Goal: Information Seeking & Learning: Find contact information

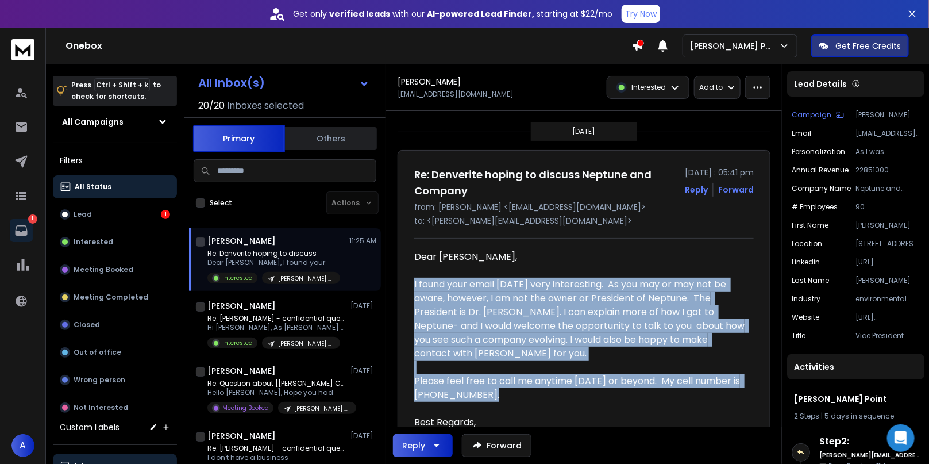
click at [510, 305] on div "I found your email [DATE] very interesting. As you may or may not be aware, how…" at bounding box center [579, 318] width 330 height 83
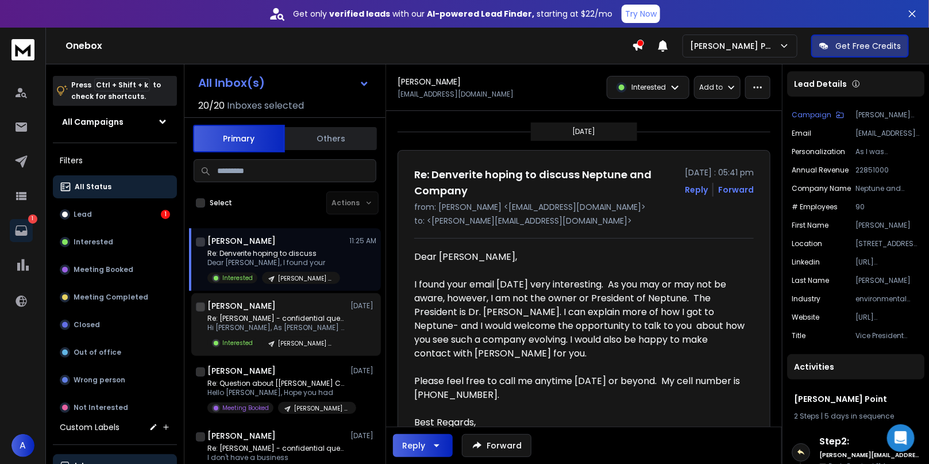
click at [277, 315] on p "Re: [PERSON_NAME] - confidential question" at bounding box center [276, 318] width 138 height 9
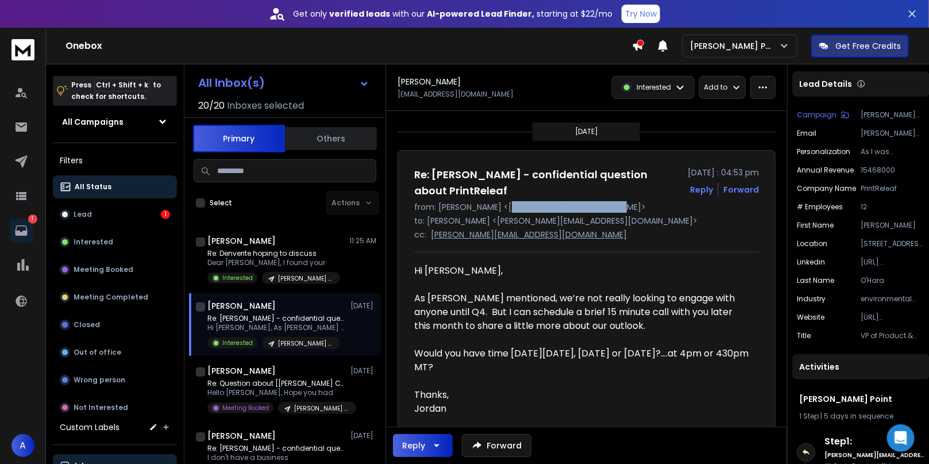
drag, startPoint x: 507, startPoint y: 206, endPoint x: 611, endPoint y: 206, distance: 103.4
click at [611, 206] on p "from: [PERSON_NAME] <[EMAIL_ADDRESS][DOMAIN_NAME]>" at bounding box center [586, 206] width 345 height 11
copy p "[EMAIL_ADDRESS][DOMAIN_NAME]"
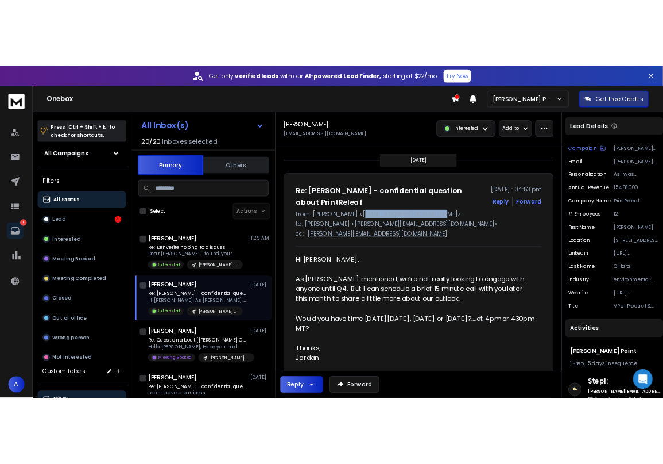
scroll to position [57, 0]
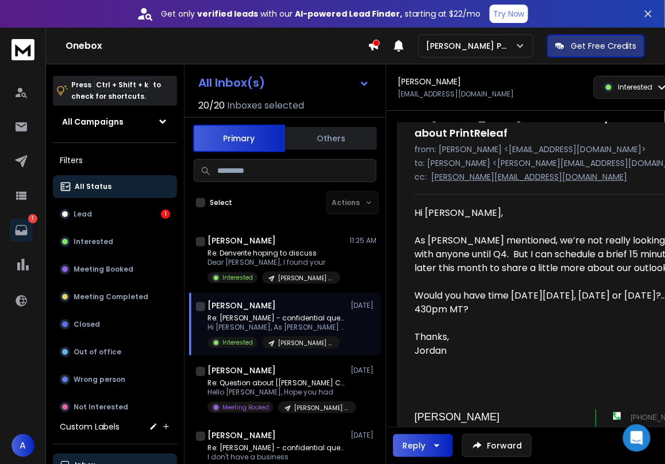
click at [559, 249] on div "As [PERSON_NAME] mentioned, we’re not really looking to engage with anyone unti…" at bounding box center [572, 254] width 317 height 41
click at [485, 247] on div "As [PERSON_NAME] mentioned, we’re not really looking to engage with anyone unti…" at bounding box center [572, 254] width 317 height 41
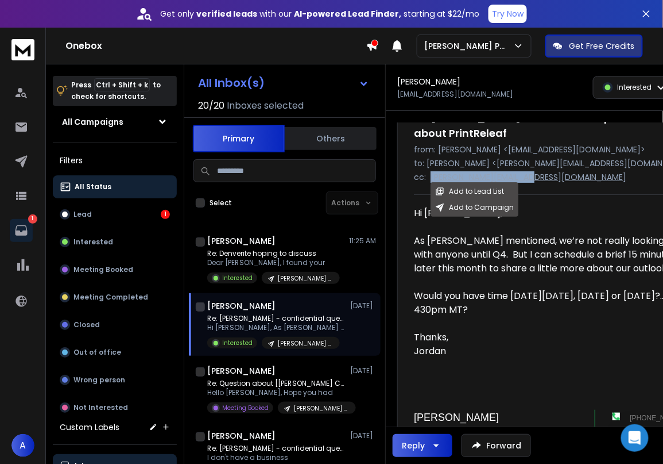
drag, startPoint x: 522, startPoint y: 180, endPoint x: 431, endPoint y: 179, distance: 90.8
click at [431, 179] on div "cc: [PERSON_NAME][EMAIL_ADDRESS][DOMAIN_NAME] Add to Lead List Add to Campaign" at bounding box center [577, 176] width 326 height 11
copy p "[PERSON_NAME][EMAIL_ADDRESS][DOMAIN_NAME]"
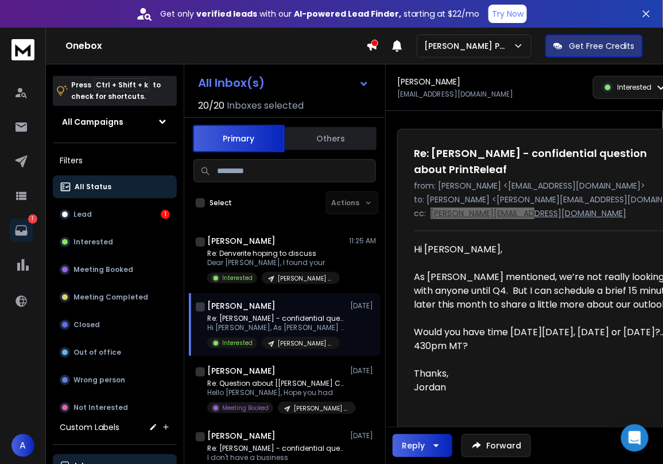
scroll to position [0, 0]
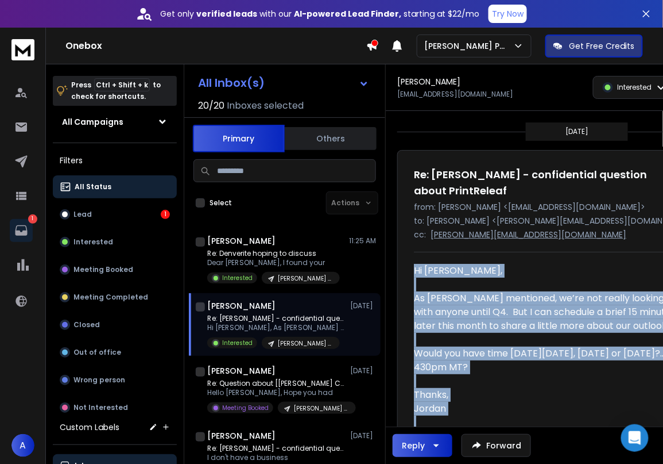
drag, startPoint x: 415, startPoint y: 271, endPoint x: 480, endPoint y: 415, distance: 158.1
copy div "Hi [PERSON_NAME], As [PERSON_NAME] mentioned, we’re not really looking to engag…"
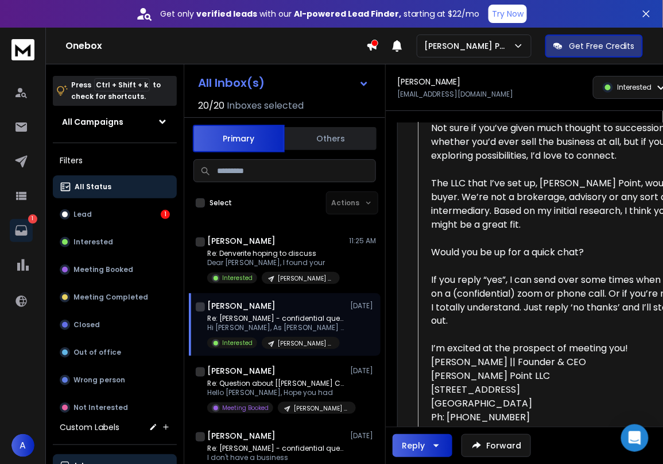
scroll to position [1436, 0]
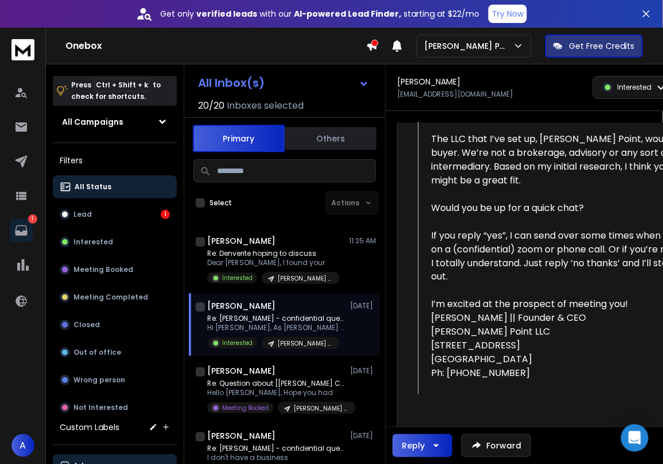
click at [531, 360] on div "-- [PERSON_NAME] VP of Product & Technology PrintReleaf [PERSON_NAME][EMAIL_ADD…" at bounding box center [581, 88] width 300 height 611
copy div "Lo Ipsumd, Si Ametc adipiscin, el’se doe tempor incidid ut labore etdo magnaa e…"
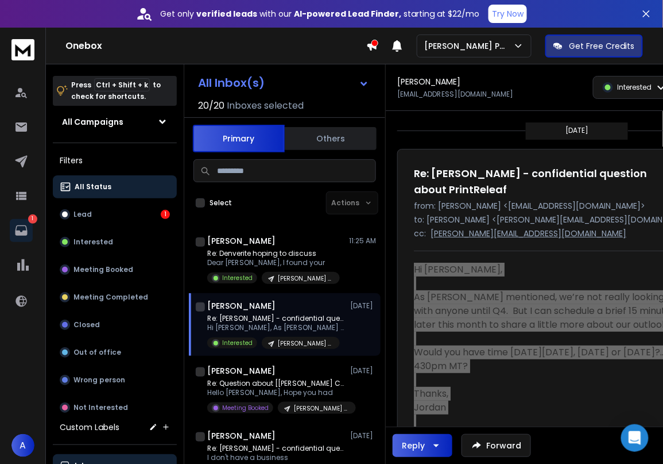
scroll to position [0, 0]
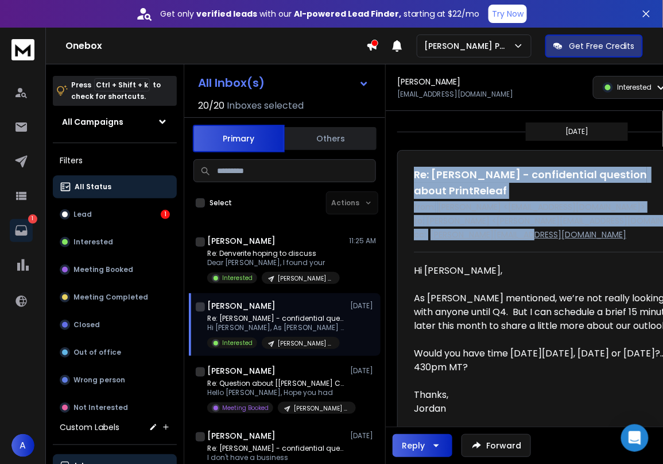
drag, startPoint x: 548, startPoint y: 231, endPoint x: 413, endPoint y: 180, distance: 144.5
click at [414, 180] on div "Re: [PERSON_NAME] - confidential question about PrintReleaf [DATE] : 04:53 pm R…" at bounding box center [577, 204] width 326 height 74
copy div "Re: [PERSON_NAME] - confidential question about PrintReleaf [DATE] : 04:53 pm R…"
click at [420, 445] on div "Reply" at bounding box center [413, 444] width 23 height 11
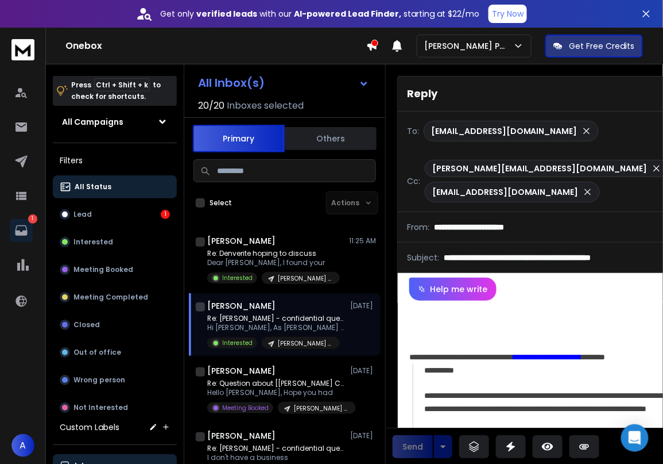
click at [419, 344] on div "**********" at bounding box center [575, 378] width 355 height 157
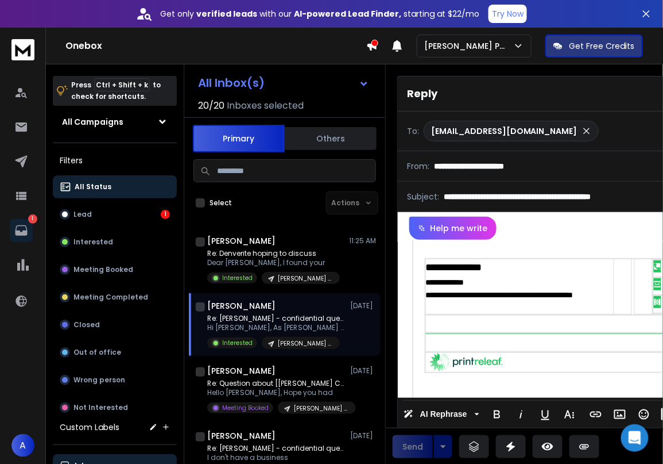
scroll to position [172, 0]
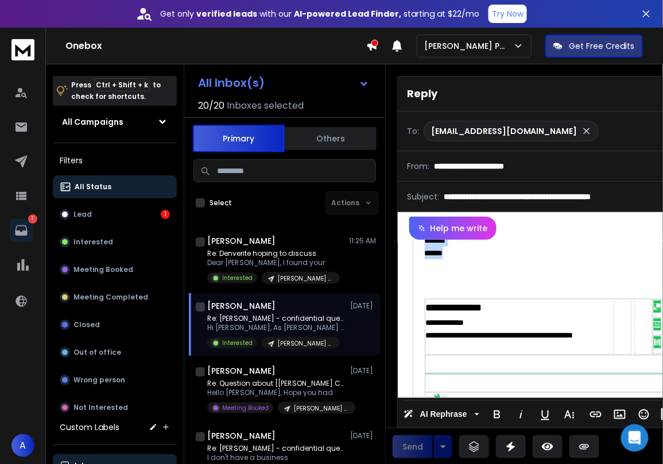
click at [472, 255] on div "******" at bounding box center [584, 252] width 318 height 13
copy div "**********"
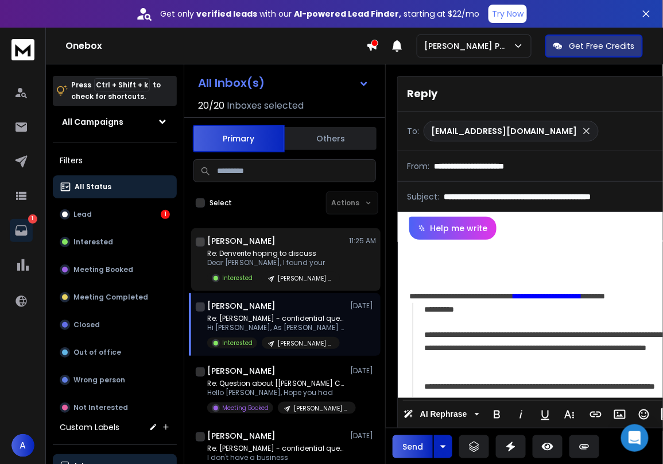
click at [291, 253] on p "Re: Denverite hoping to discuss" at bounding box center [273, 253] width 133 height 9
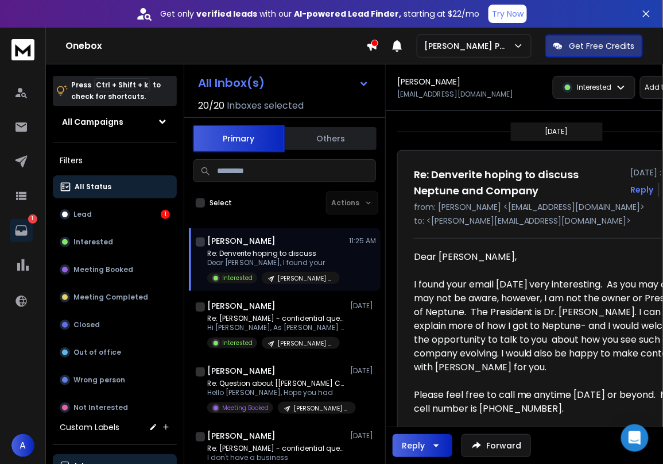
click at [271, 245] on div "[PERSON_NAME] 11:25 AM" at bounding box center [291, 240] width 169 height 11
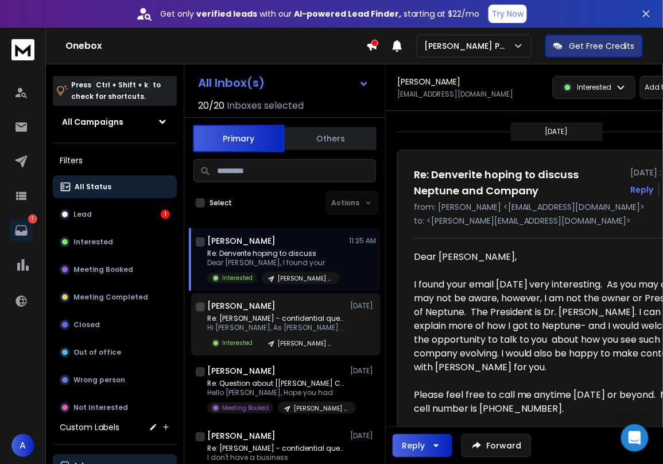
click at [263, 311] on div "[PERSON_NAME] [DATE] Re: [PERSON_NAME] - confidential question Hi [PERSON_NAME]…" at bounding box center [291, 324] width 169 height 49
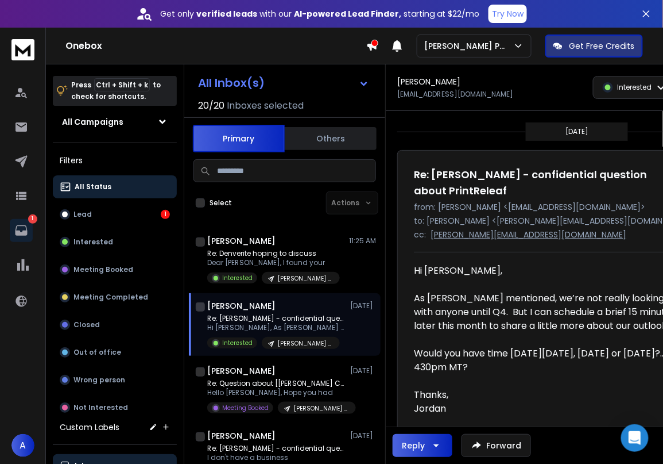
click at [86, 184] on p "All Status" at bounding box center [93, 186] width 37 height 9
click at [93, 213] on button "Lead 1" at bounding box center [115, 214] width 124 height 23
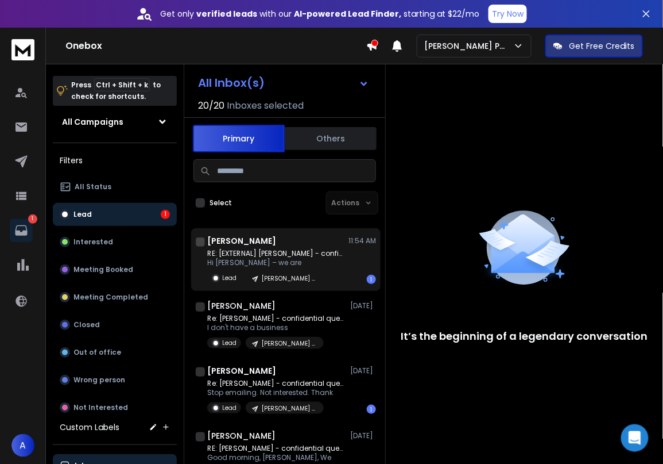
click at [287, 252] on p "RE: [EXTERNAL] [PERSON_NAME] - confidential" at bounding box center [276, 253] width 138 height 9
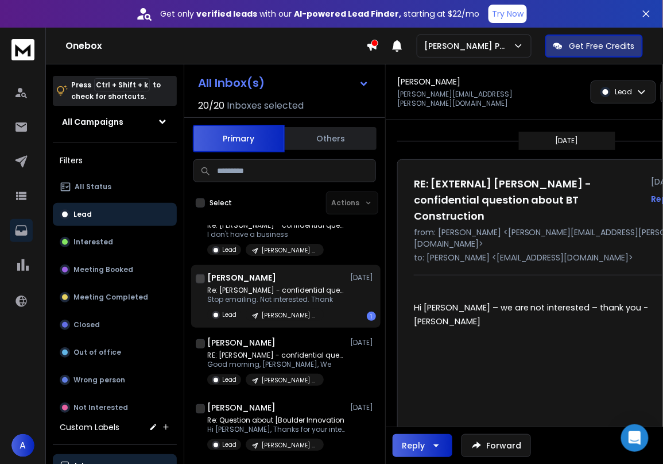
scroll to position [115, 0]
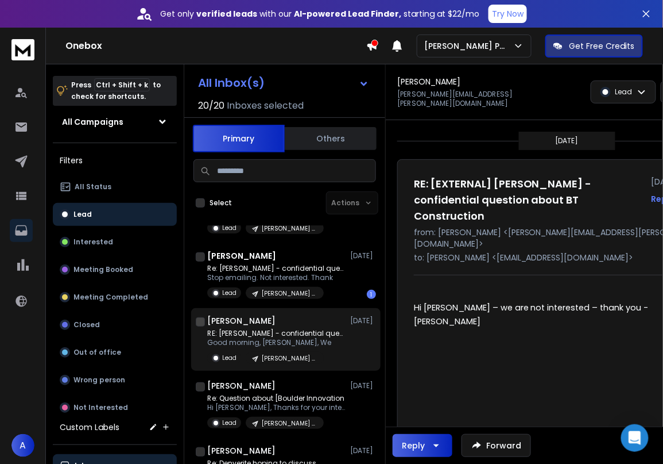
click at [278, 329] on p "RE: [PERSON_NAME] - confidential question" at bounding box center [276, 333] width 138 height 9
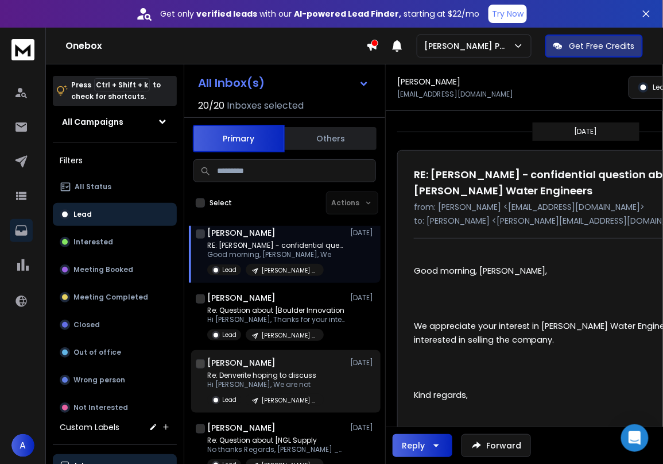
scroll to position [229, 0]
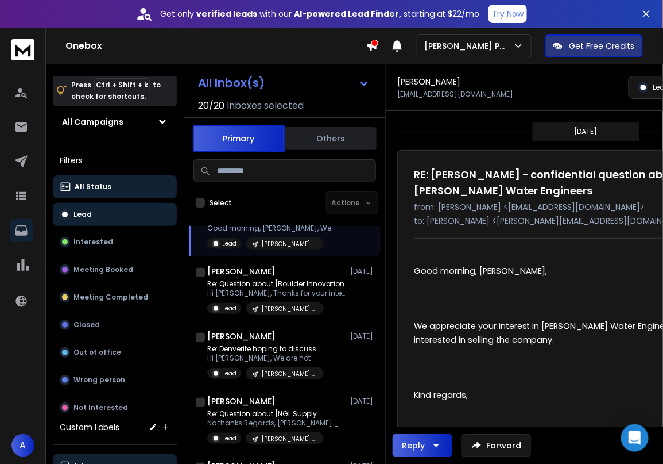
click at [74, 183] on div "All Status" at bounding box center [86, 186] width 52 height 11
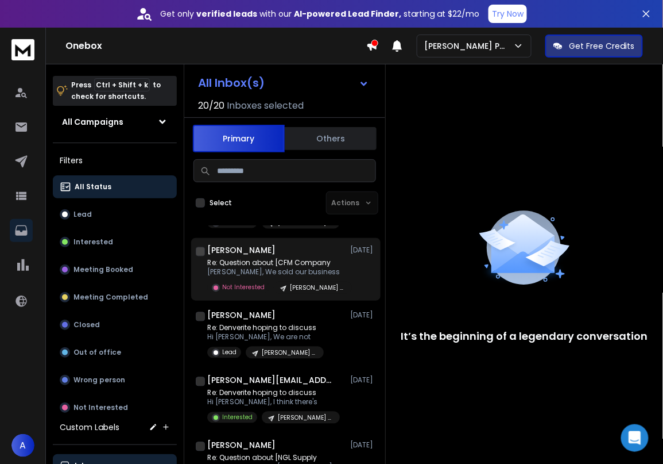
scroll to position [689, 0]
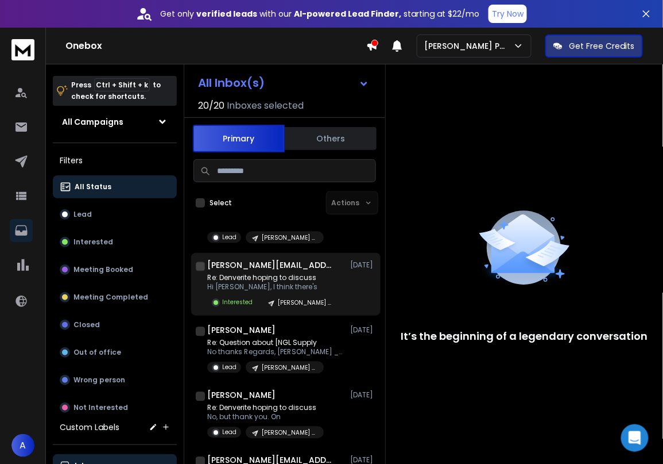
click at [260, 277] on p "Re: Denverite hoping to discuss" at bounding box center [273, 277] width 133 height 9
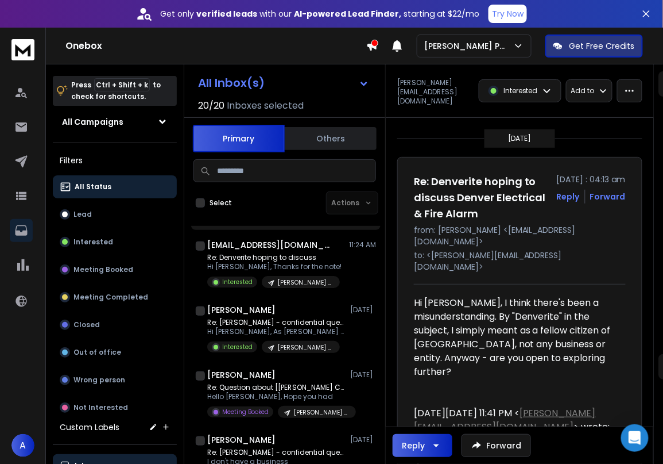
scroll to position [0, 0]
